Goal: Task Accomplishment & Management: Manage account settings

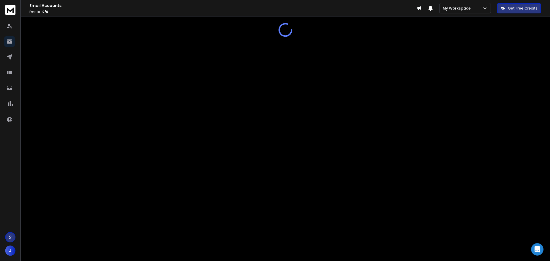
click at [261, 120] on div "Your warmest leads are on your site – Turn visits into conversations Reach Out …" at bounding box center [275, 130] width 550 height 261
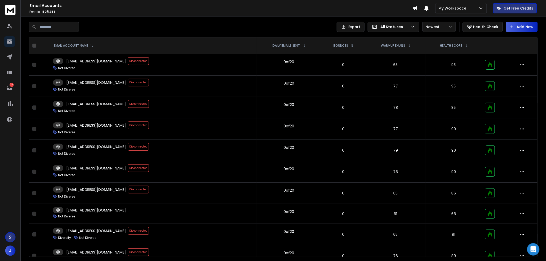
click at [134, 28] on div at bounding box center [181, 27] width 305 height 10
click at [33, 46] on button "Select this Page" at bounding box center [34, 46] width 4 height 4
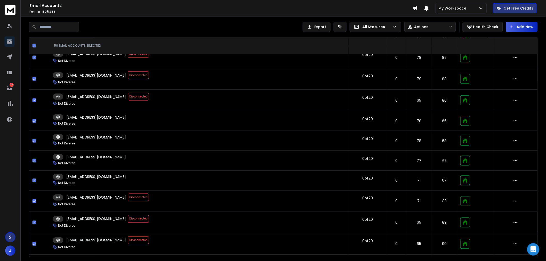
scroll to position [248, 0]
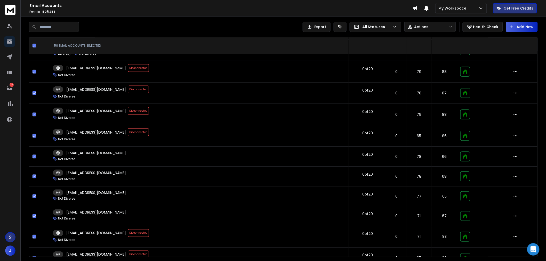
click at [37, 155] on td at bounding box center [39, 157] width 21 height 20
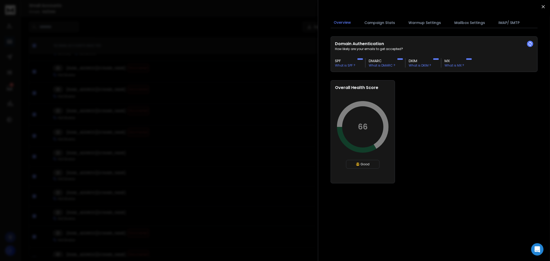
click at [543, 5] on icon "button" at bounding box center [543, 6] width 5 height 5
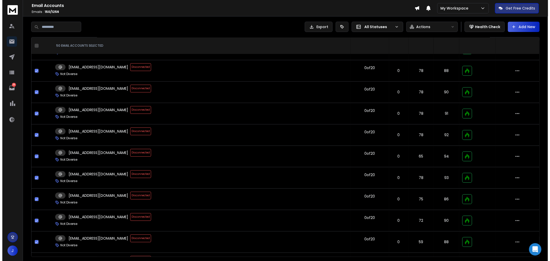
scroll to position [458, 0]
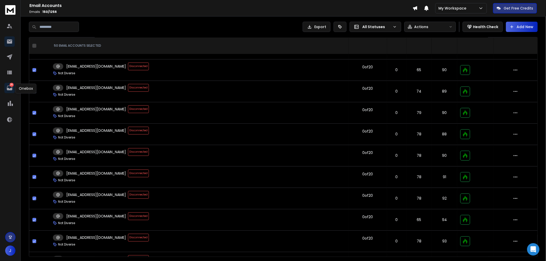
click at [10, 86] on p "26" at bounding box center [12, 85] width 4 height 4
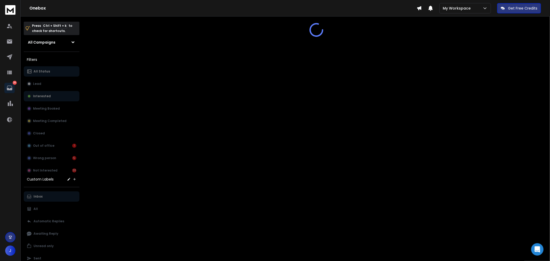
click at [47, 93] on div "All Status Lead Interested Meeting Booked Meeting Completed Closed Out of offic…" at bounding box center [52, 120] width 56 height 109
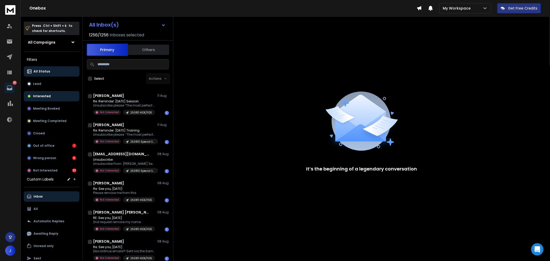
click at [50, 99] on button "Interested" at bounding box center [52, 96] width 56 height 10
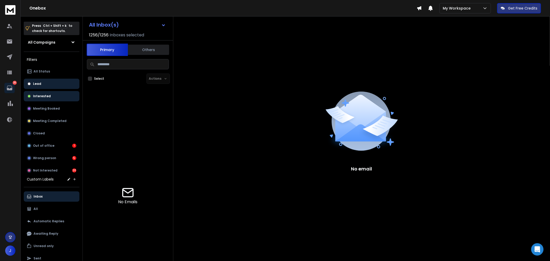
click at [42, 86] on button "Lead" at bounding box center [52, 84] width 56 height 10
click at [46, 112] on button "Meeting Booked" at bounding box center [52, 108] width 56 height 10
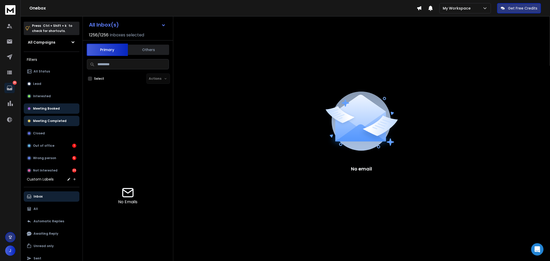
click at [50, 122] on p "Meeting Completed" at bounding box center [50, 121] width 34 height 4
click at [46, 133] on button "Closed" at bounding box center [52, 133] width 56 height 10
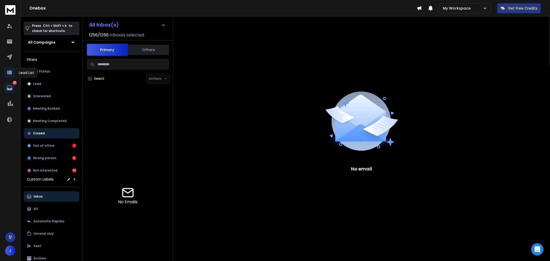
click at [11, 71] on icon at bounding box center [9, 72] width 6 height 6
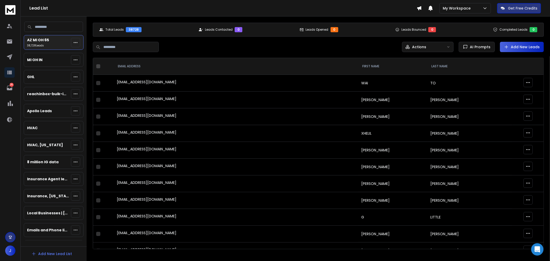
click at [128, 45] on input at bounding box center [126, 47] width 66 height 10
type input "*"
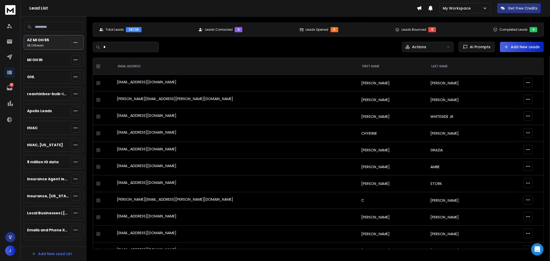
drag, startPoint x: 126, startPoint y: 48, endPoint x: 98, endPoint y: 50, distance: 27.7
click at [99, 50] on input "*" at bounding box center [126, 47] width 66 height 10
type input "**********"
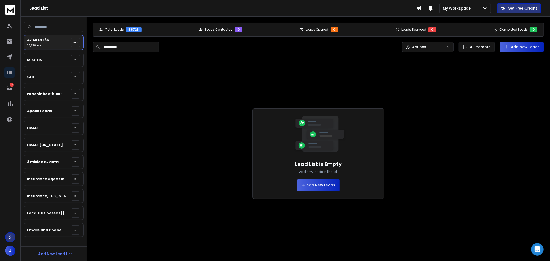
click at [137, 49] on input "**********" at bounding box center [126, 47] width 66 height 10
type input "**********"
drag, startPoint x: 135, startPoint y: 48, endPoint x: 126, endPoint y: 55, distance: 11.1
click at [133, 47] on input "**********" at bounding box center [126, 47] width 66 height 10
drag, startPoint x: 133, startPoint y: 46, endPoint x: 62, endPoint y: 56, distance: 71.4
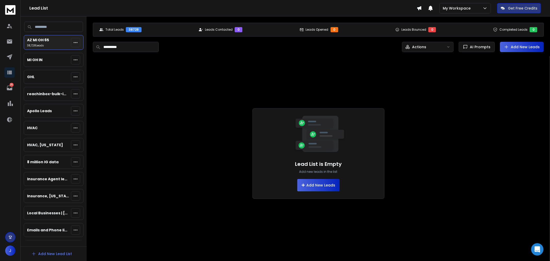
click at [69, 52] on div "[GEOGRAPHIC_DATA] 65 38,728 Lead s [GEOGRAPHIC_DATA] [GEOGRAPHIC_DATA] IN GHL r…" at bounding box center [286, 136] width 530 height 239
type input "*"
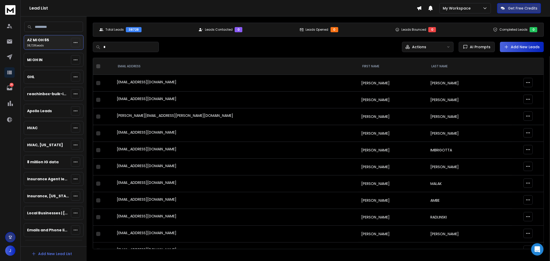
click at [113, 49] on input "*" at bounding box center [126, 47] width 66 height 10
type input "****"
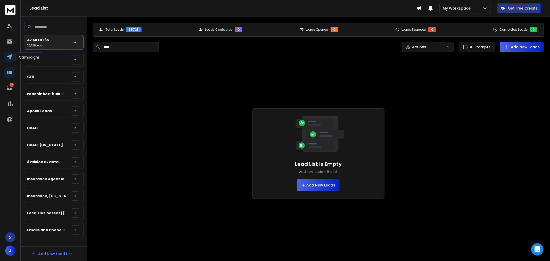
click at [11, 54] on link at bounding box center [9, 57] width 10 height 10
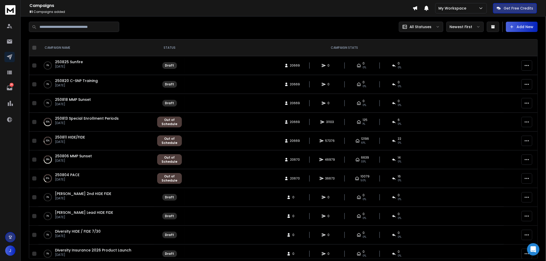
click at [107, 117] on span "250813 Special Enrollment Periods" at bounding box center [87, 118] width 64 height 5
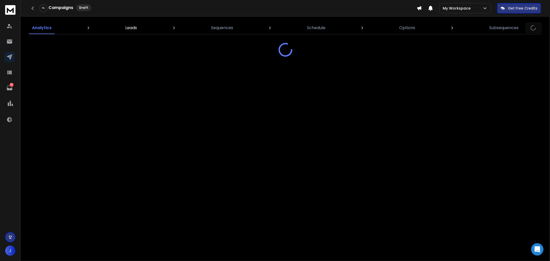
click at [131, 27] on p "Leads" at bounding box center [131, 28] width 12 height 6
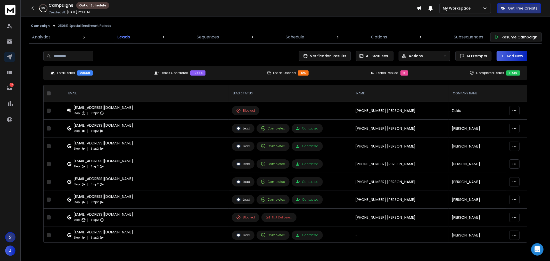
click at [78, 54] on input at bounding box center [68, 56] width 50 height 10
type input "*****"
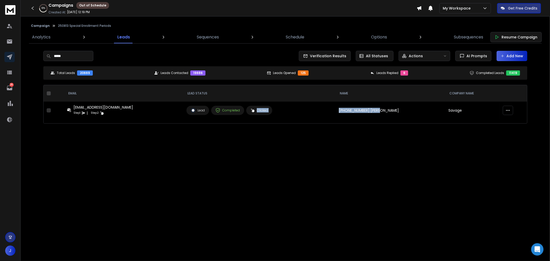
drag, startPoint x: 335, startPoint y: 108, endPoint x: 397, endPoint y: 108, distance: 61.9
click at [397, 108] on tr "[EMAIL_ADDRESS][DOMAIN_NAME] Step 1 | Step 2 Lead Completed Clicked [PHONE_NUMB…" at bounding box center [286, 111] width 484 height 18
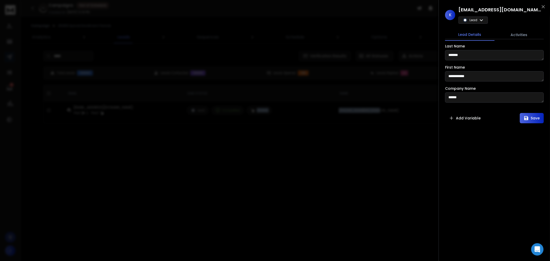
click at [537, 117] on button "Save" at bounding box center [532, 118] width 24 height 10
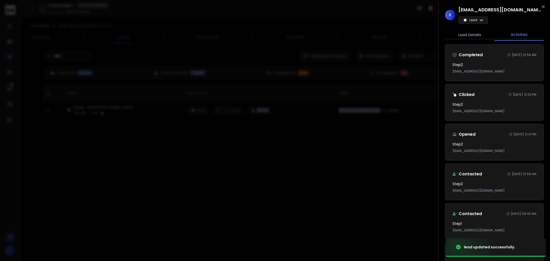
click at [519, 36] on button "Activities" at bounding box center [520, 35] width 50 height 12
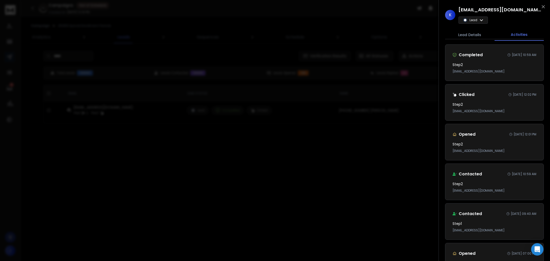
click at [513, 20] on div "K [EMAIL_ADDRESS][DOMAIN_NAME] Lead" at bounding box center [494, 15] width 99 height 18
click at [542, 6] on icon "button" at bounding box center [543, 6] width 5 height 5
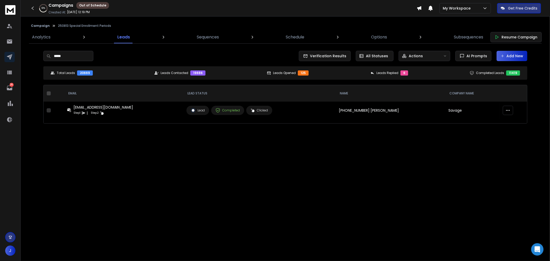
click at [95, 107] on div "[EMAIL_ADDRESS][DOMAIN_NAME]" at bounding box center [104, 107] width 60 height 5
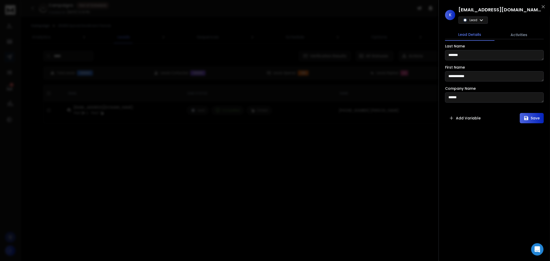
drag, startPoint x: 457, startPoint y: 76, endPoint x: 440, endPoint y: 77, distance: 17.1
click at [440, 77] on div "**********" at bounding box center [494, 130] width 111 height 261
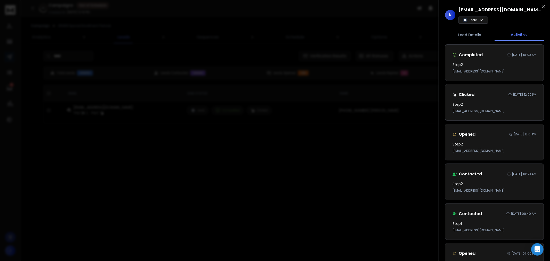
click at [519, 34] on button "Activities" at bounding box center [520, 35] width 50 height 12
click at [542, 5] on icon "button" at bounding box center [543, 6] width 5 height 5
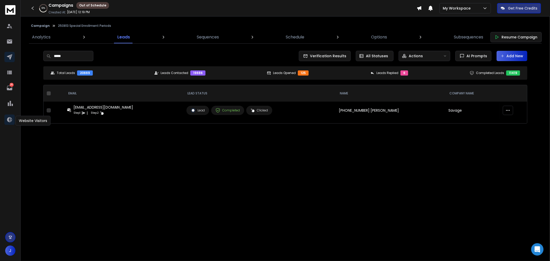
click at [10, 120] on icon at bounding box center [9, 120] width 6 height 6
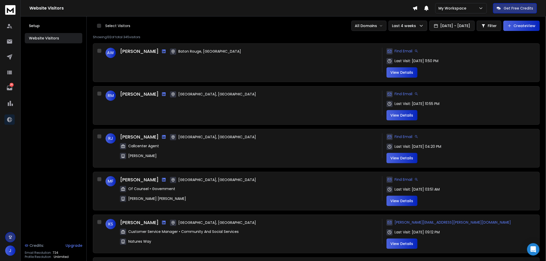
click at [361, 23] on button "All Domains" at bounding box center [368, 26] width 35 height 10
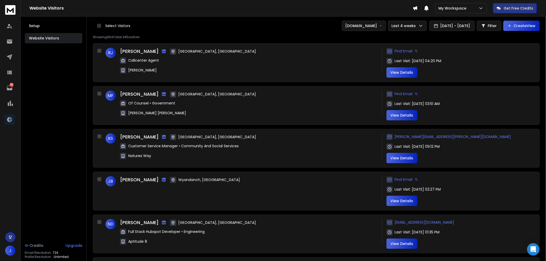
click at [391, 25] on p "Last 4 weeks" at bounding box center [404, 25] width 26 height 5
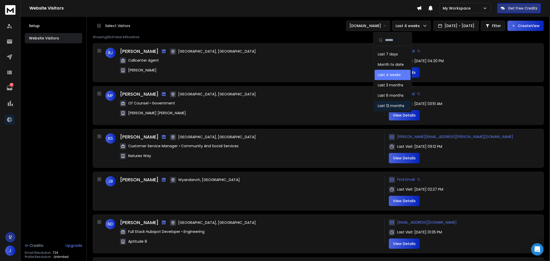
click at [391, 104] on p "Last 12 months" at bounding box center [391, 105] width 29 height 7
